Goal: Task Accomplishment & Management: Use online tool/utility

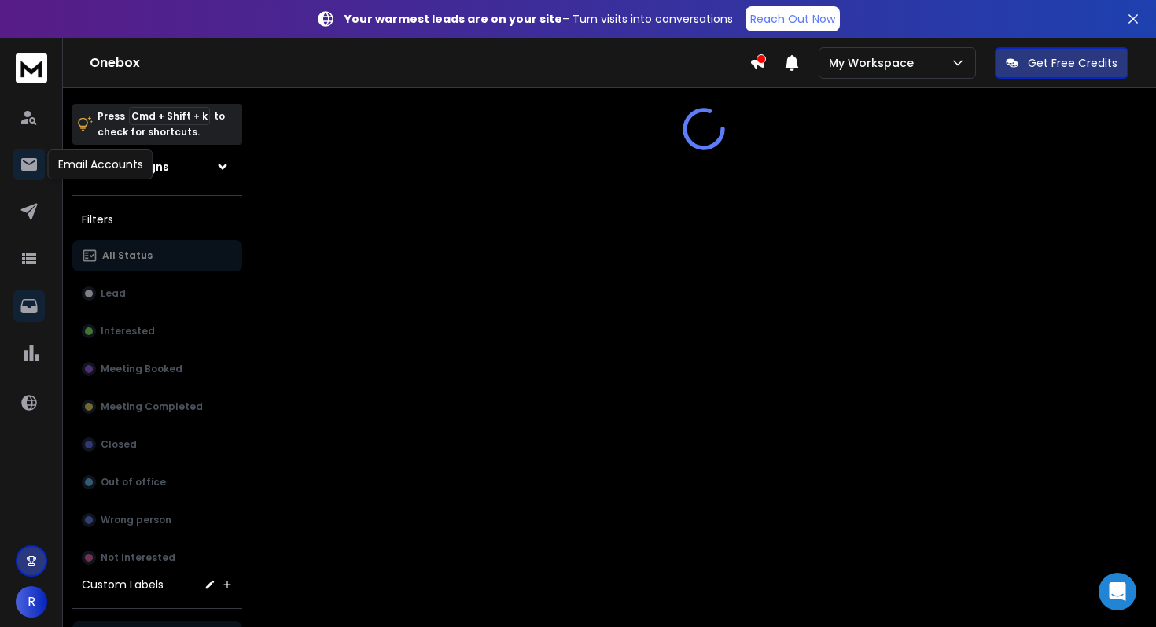
click at [20, 170] on icon at bounding box center [29, 164] width 19 height 19
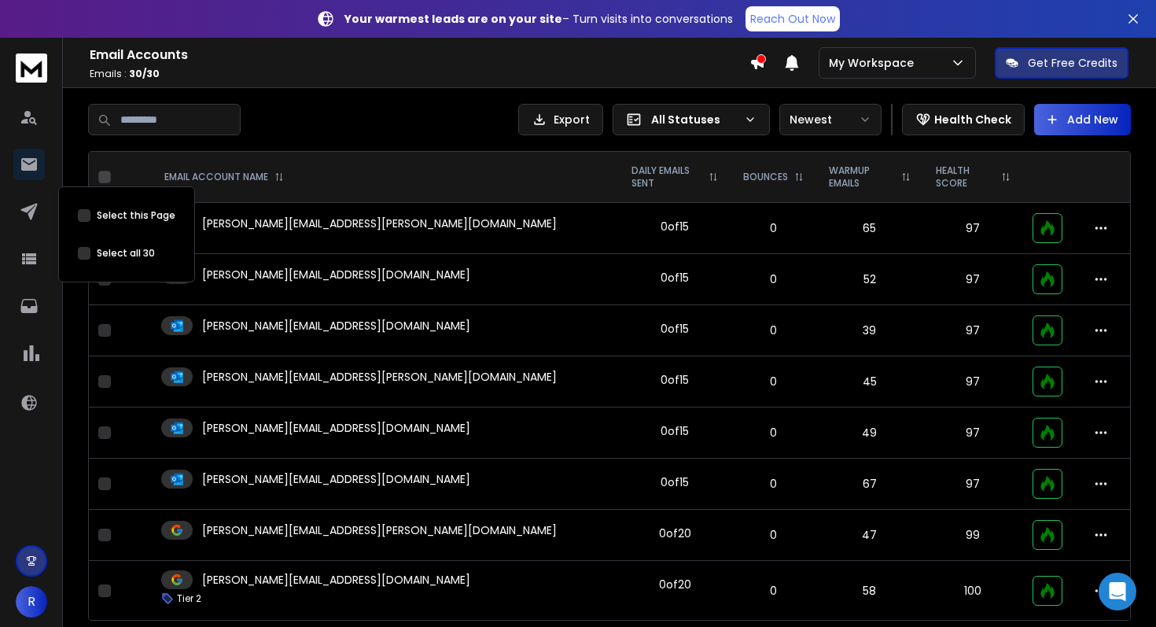
click at [104, 181] on button "Select this Page" at bounding box center [104, 177] width 13 height 13
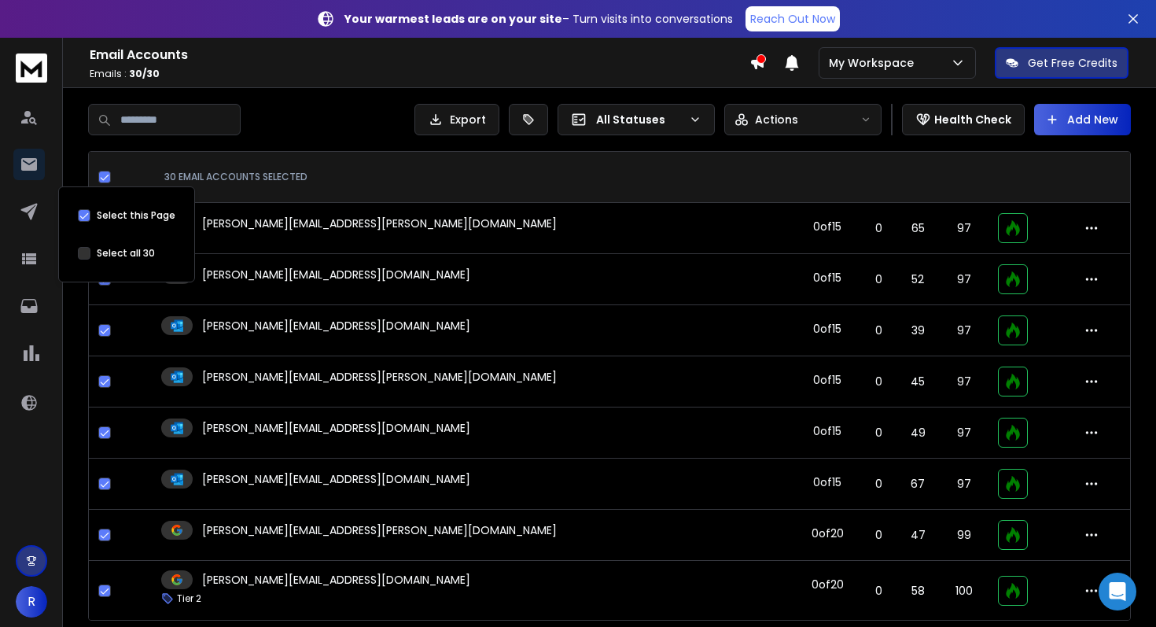
click at [127, 256] on label "Select all 30" at bounding box center [126, 253] width 58 height 13
click at [84, 256] on button "Select this Page" at bounding box center [84, 253] width 13 height 13
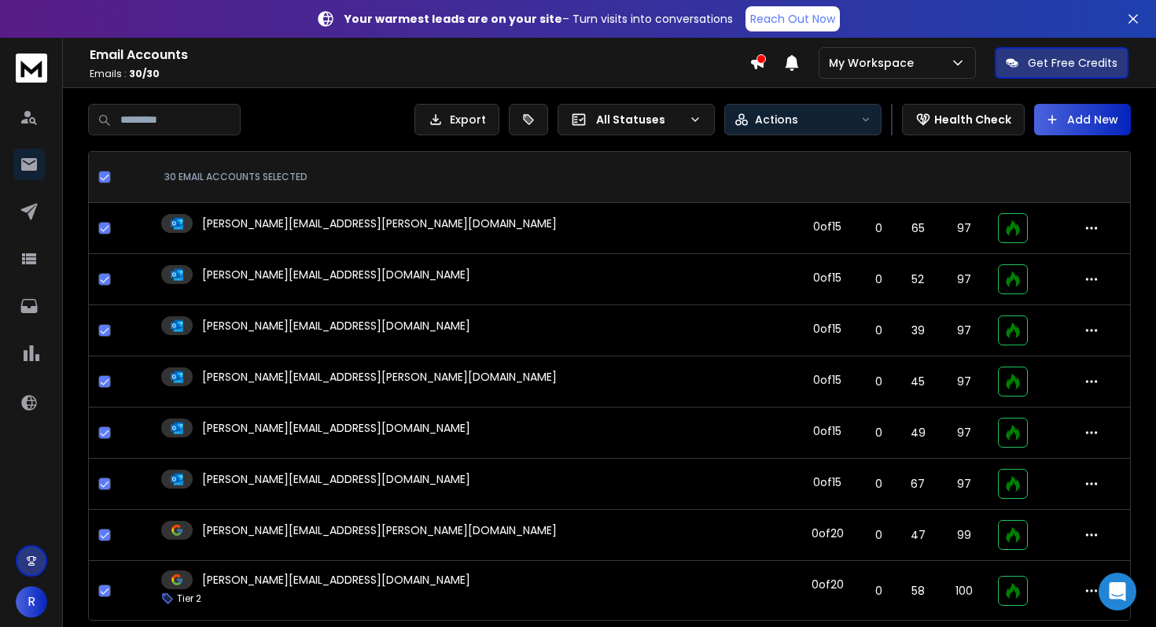
click at [814, 131] on button "Actions" at bounding box center [803, 119] width 157 height 31
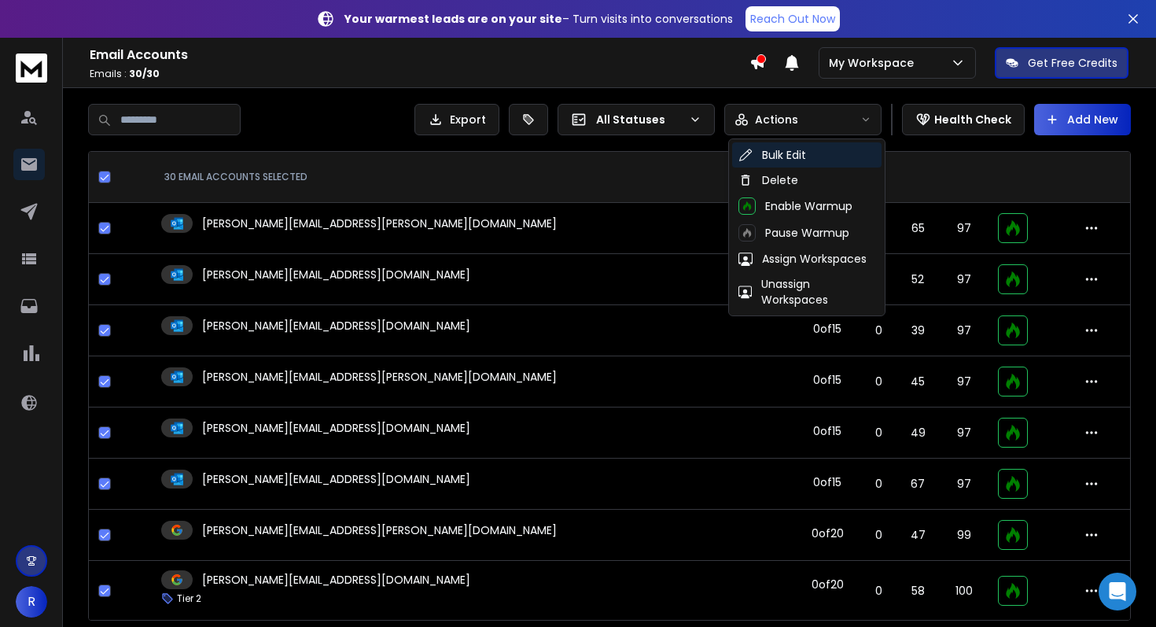
click at [809, 159] on div "Bulk Edit" at bounding box center [806, 154] width 149 height 25
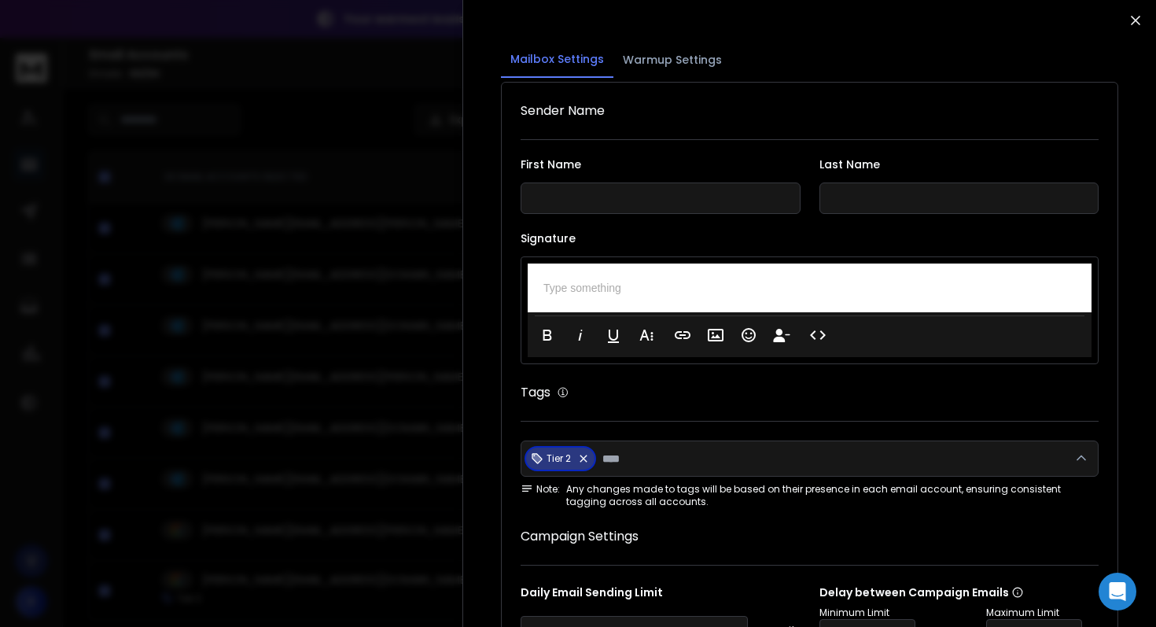
click at [1132, 23] on icon "button" at bounding box center [1136, 21] width 8 height 8
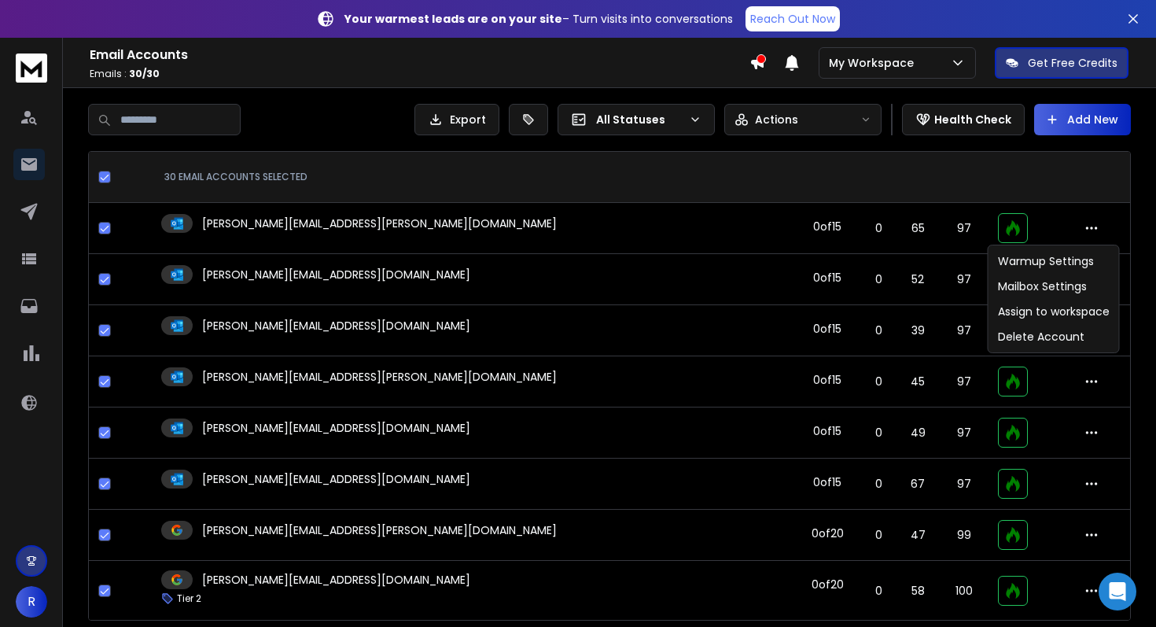
click at [1085, 224] on icon at bounding box center [1092, 228] width 14 height 14
click at [1085, 225] on icon at bounding box center [1092, 228] width 14 height 14
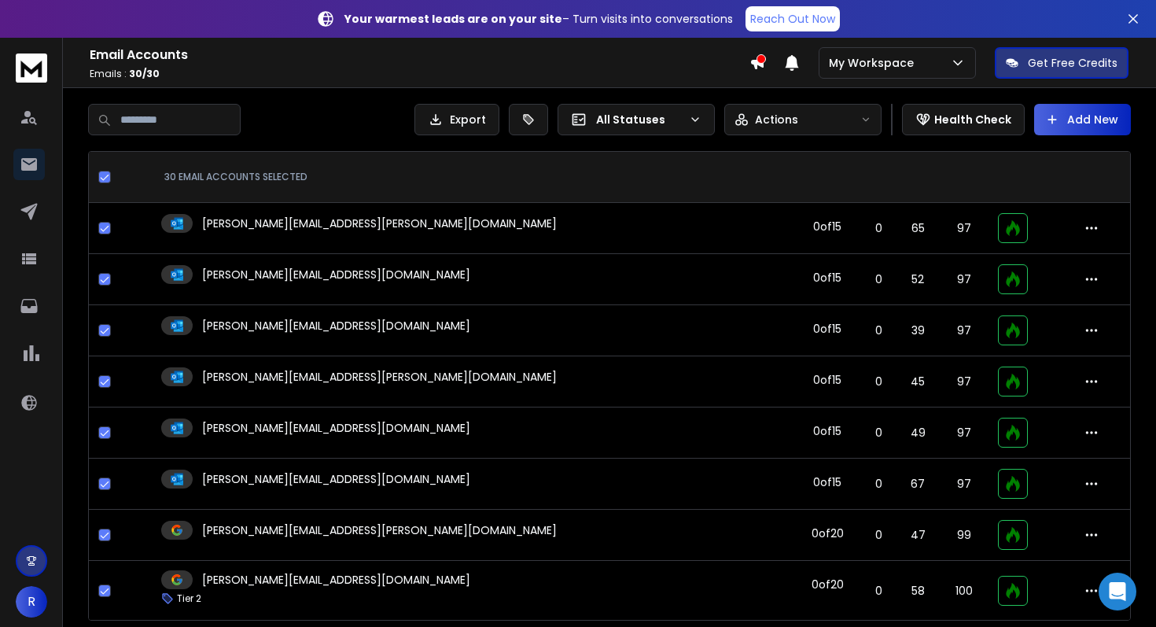
click at [614, 121] on p "All Statuses" at bounding box center [639, 120] width 87 height 16
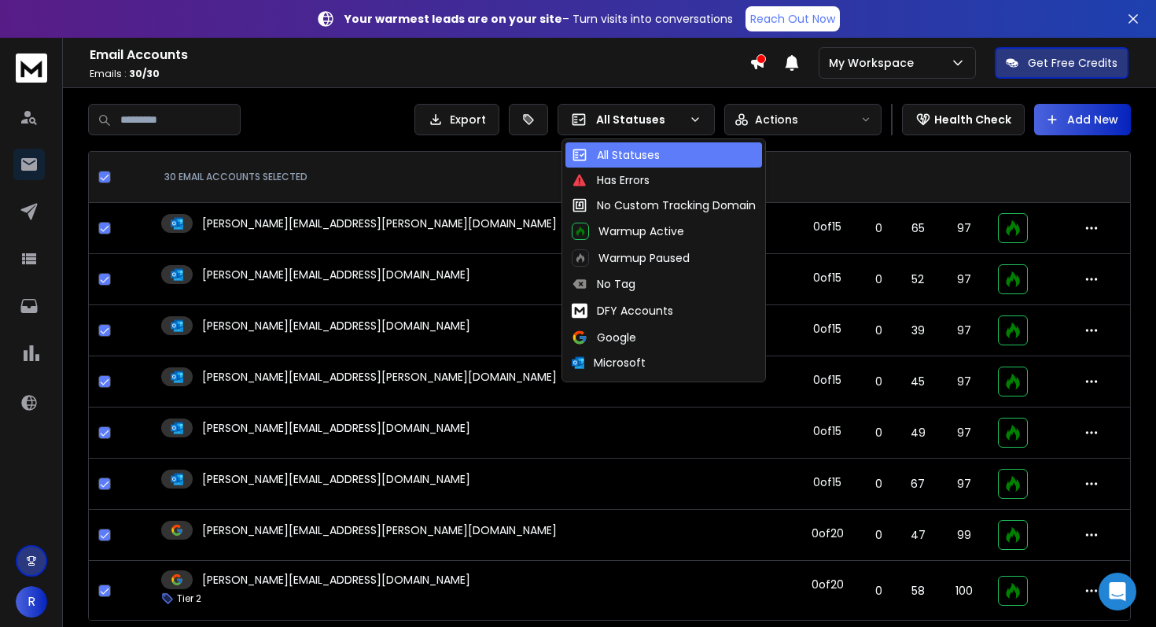
click at [614, 121] on p "All Statuses" at bounding box center [639, 120] width 87 height 16
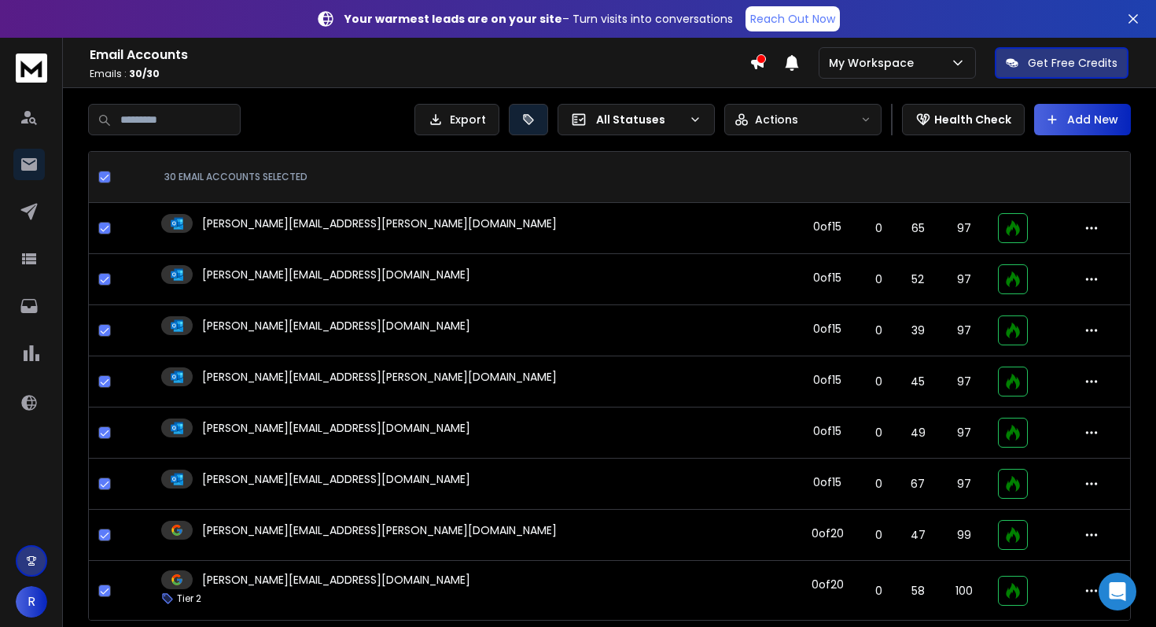
click at [545, 124] on button at bounding box center [528, 119] width 39 height 31
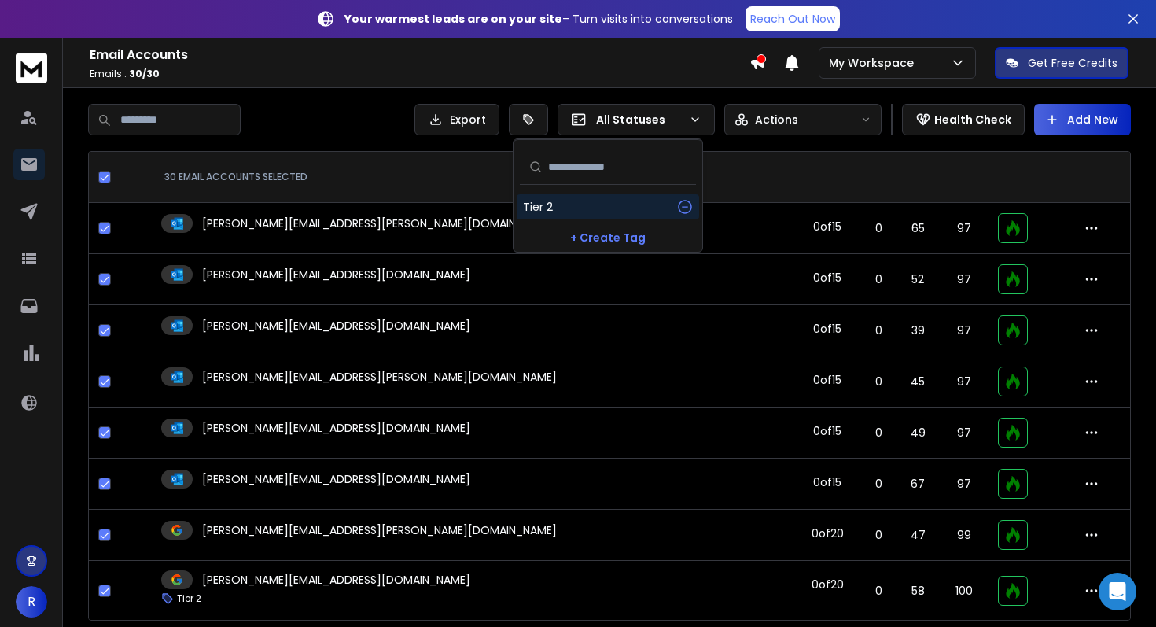
click at [581, 208] on div "Tier 2" at bounding box center [608, 207] width 170 height 16
click at [531, 206] on span "Tier 2" at bounding box center [538, 207] width 30 height 16
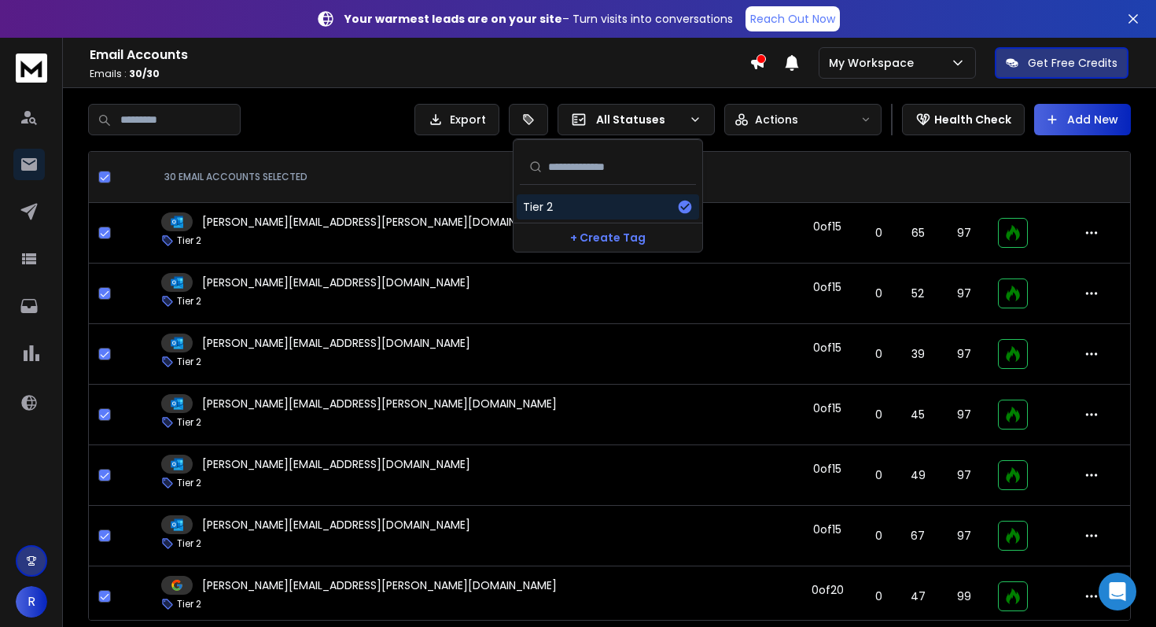
click at [332, 135] on div at bounding box center [246, 119] width 317 height 31
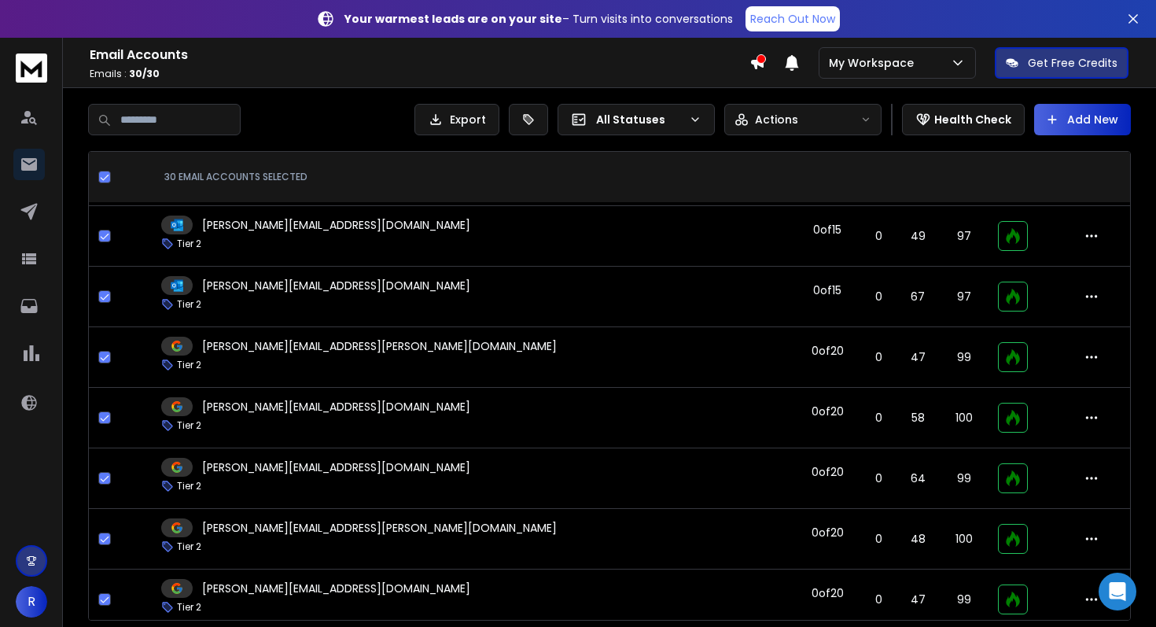
scroll to position [89, 0]
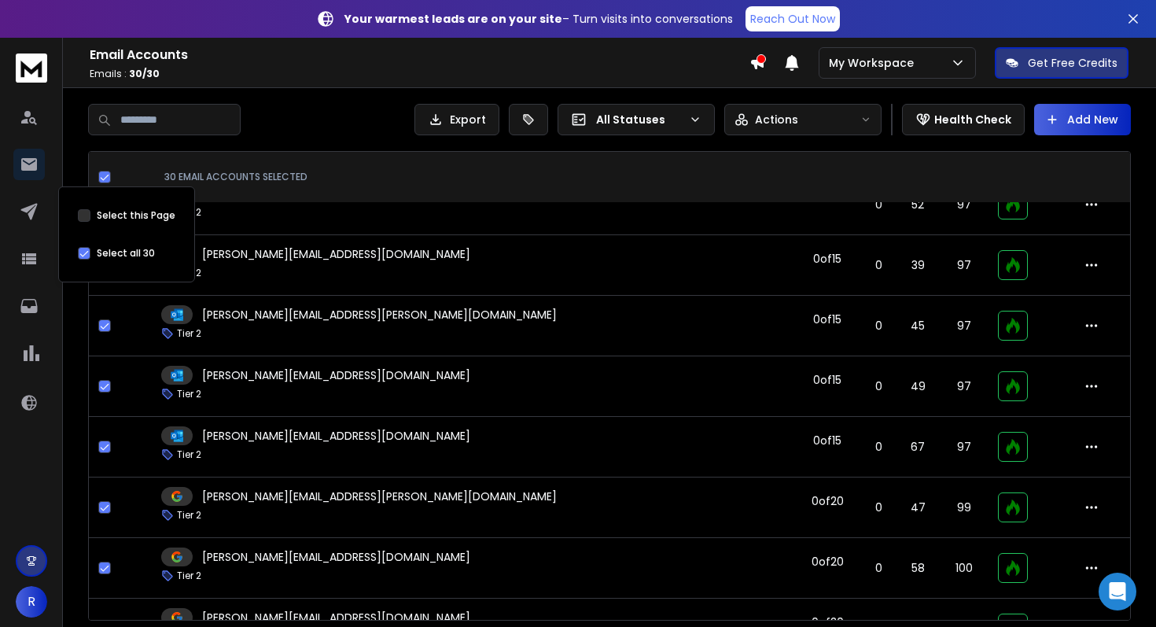
click at [106, 179] on button "Select this Page" at bounding box center [104, 177] width 13 height 13
